Goal: Communication & Community: Answer question/provide support

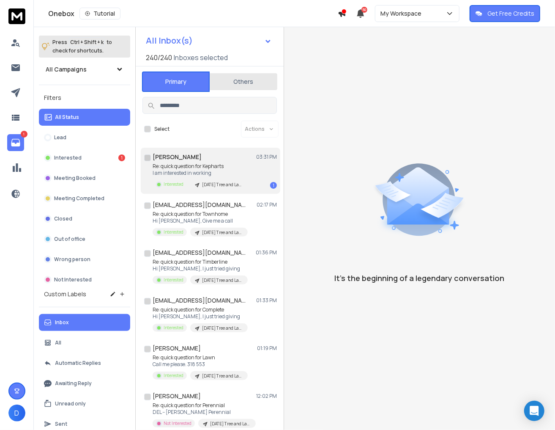
click at [183, 168] on p "Re: quick question for Kepharts" at bounding box center [200, 166] width 95 height 7
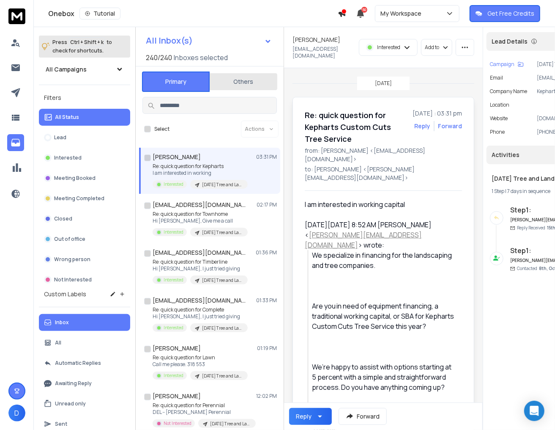
click at [538, 322] on div "Lead Details Campaign 9/24/25 Tree and Landscaping Email kephartscc@gmail.com C…" at bounding box center [537, 242] width 108 height 430
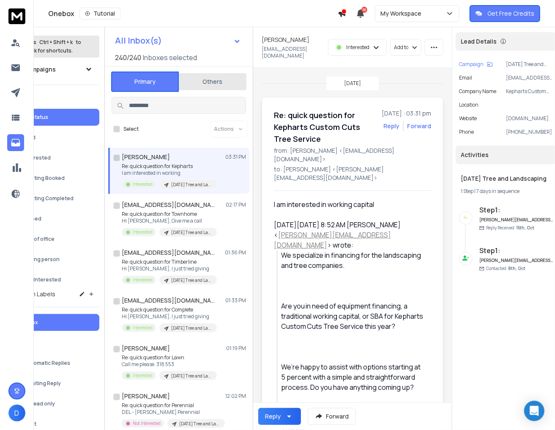
scroll to position [0, 53]
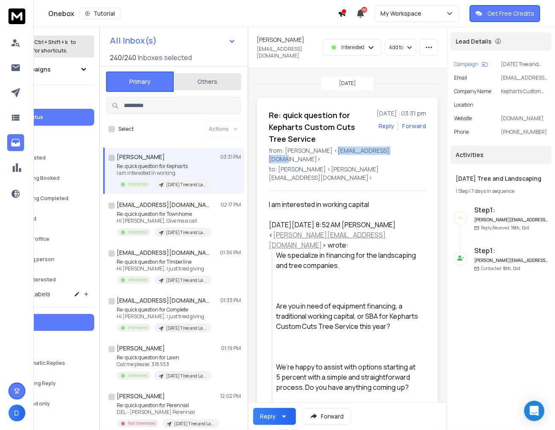
drag, startPoint x: 307, startPoint y: 144, endPoint x: 371, endPoint y: 141, distance: 63.5
click at [371, 146] on p "from: Isaak Kephart <kephartscc@gmail.com>" at bounding box center [347, 154] width 157 height 17
copy p "kephartscc@gmail.com"
click at [309, 199] on div "I am interested in working capital" at bounding box center [344, 204] width 151 height 10
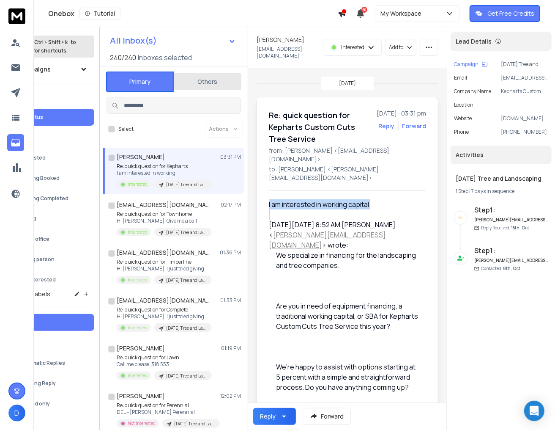
click at [309, 199] on div "I am interested in working capital" at bounding box center [344, 204] width 151 height 10
copy div "I am interested in working capital"
drag, startPoint x: 248, startPoint y: 415, endPoint x: 247, endPoint y: 406, distance: 9.3
click at [260, 415] on div "Reply" at bounding box center [268, 416] width 16 height 8
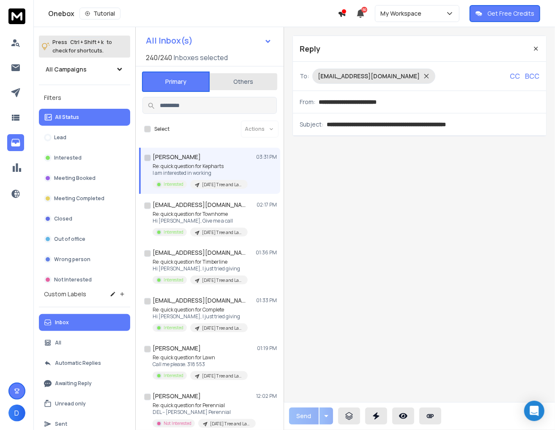
scroll to position [0, 0]
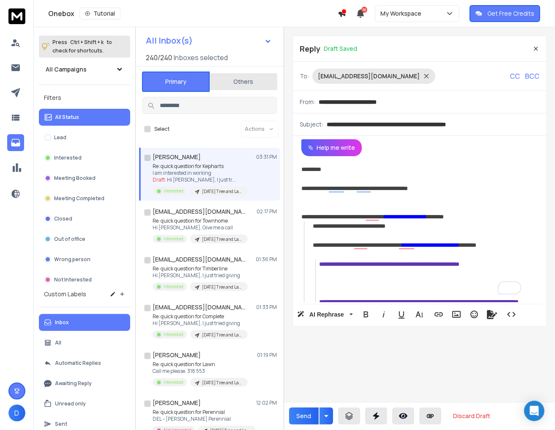
click at [428, 187] on div "**********" at bounding box center [412, 179] width 220 height 28
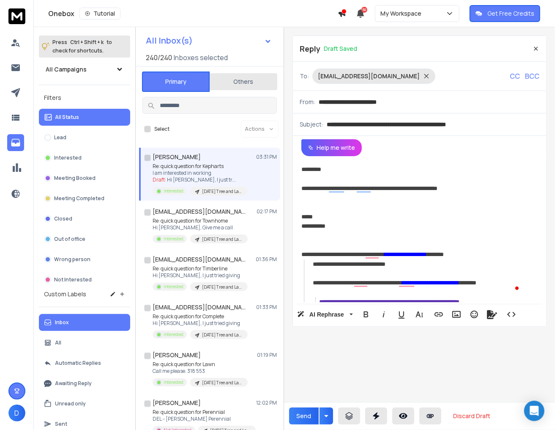
click at [310, 420] on button "Send" at bounding box center [304, 415] width 30 height 17
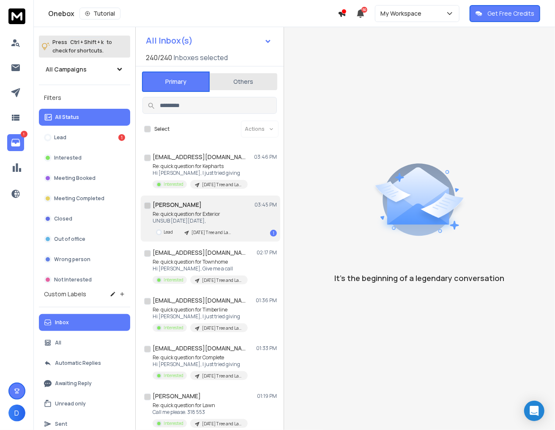
click at [205, 212] on p "Re: quick question for Exterior" at bounding box center [195, 214] width 85 height 7
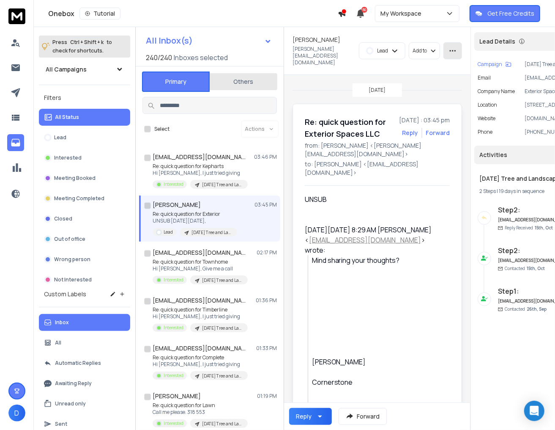
click at [462, 42] on button "button" at bounding box center [453, 50] width 19 height 17
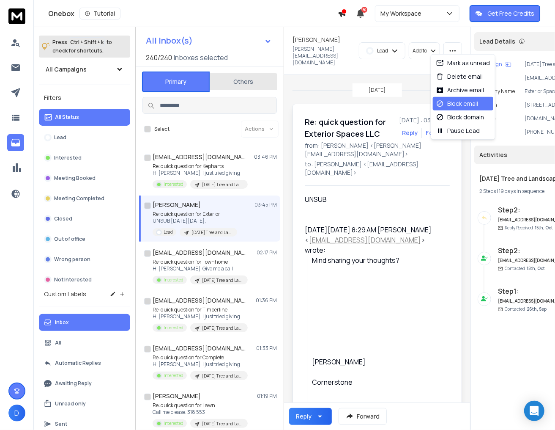
click at [458, 104] on div "Block email" at bounding box center [457, 103] width 42 height 8
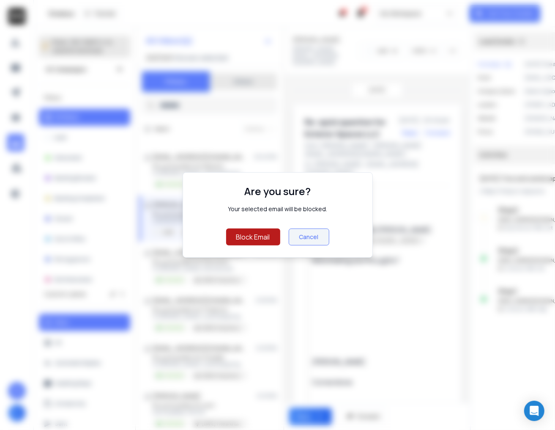
click at [250, 229] on button "Block Email" at bounding box center [253, 236] width 54 height 17
